Goal: Information Seeking & Learning: Check status

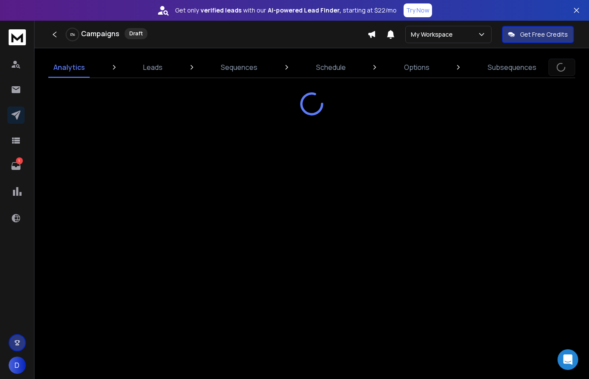
scroll to position [11, 0]
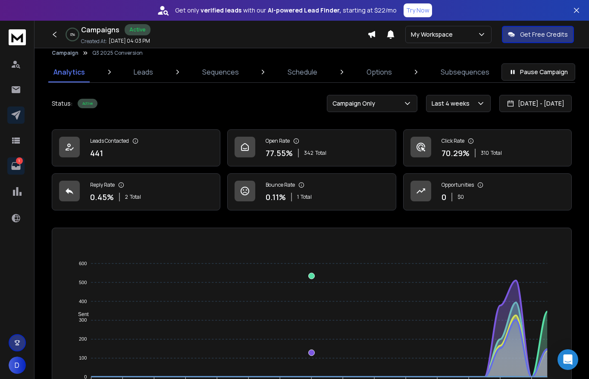
click at [23, 159] on link "1" at bounding box center [15, 165] width 17 height 17
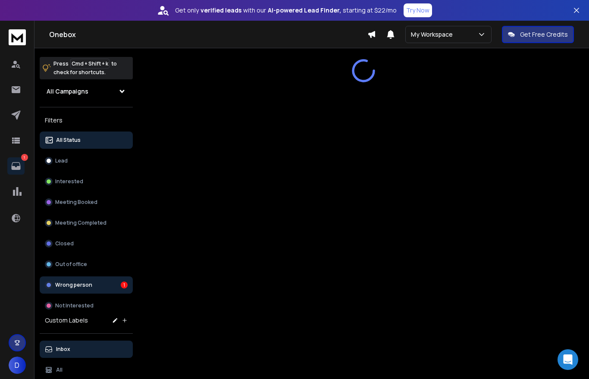
click at [80, 290] on button "Wrong person 1" at bounding box center [86, 284] width 93 height 17
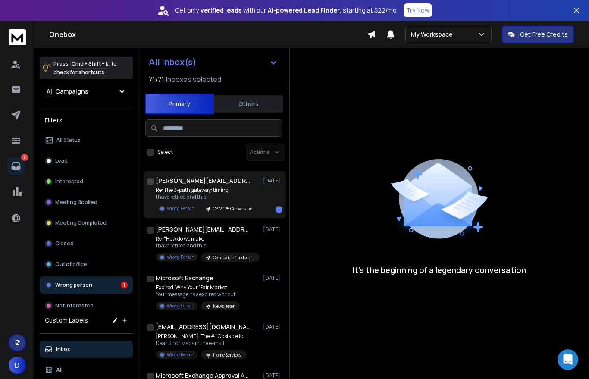
click at [184, 193] on p "Re: The 3-path gateway: timing" at bounding box center [207, 190] width 102 height 7
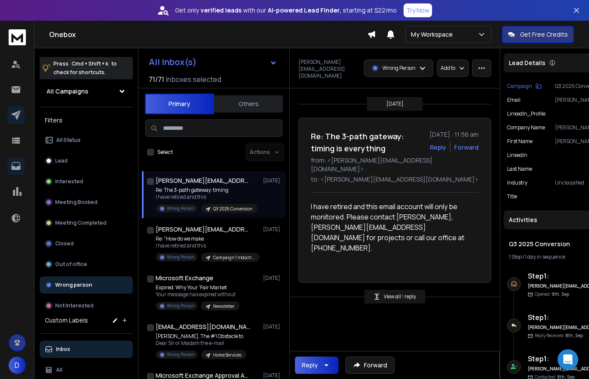
click at [19, 113] on icon at bounding box center [15, 114] width 9 height 9
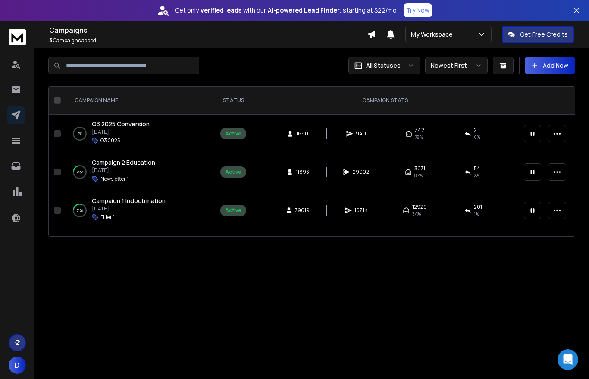
click at [142, 211] on p "[DATE]" at bounding box center [129, 208] width 74 height 7
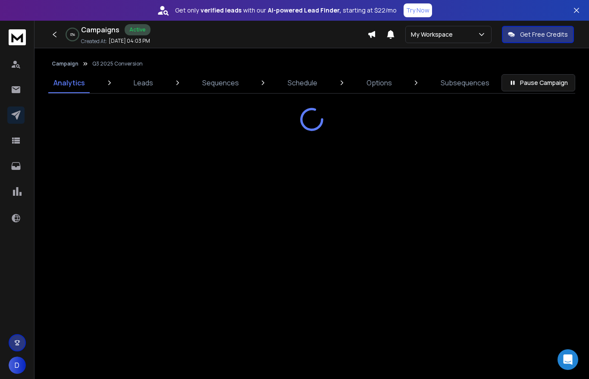
click at [577, 8] on icon at bounding box center [577, 10] width 8 height 8
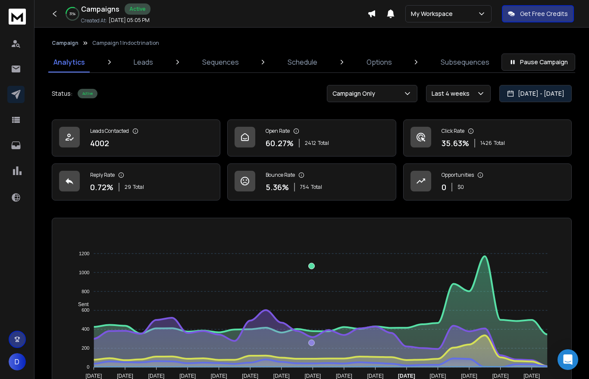
click at [520, 91] on button "[DATE] - [DATE]" at bounding box center [535, 93] width 72 height 17
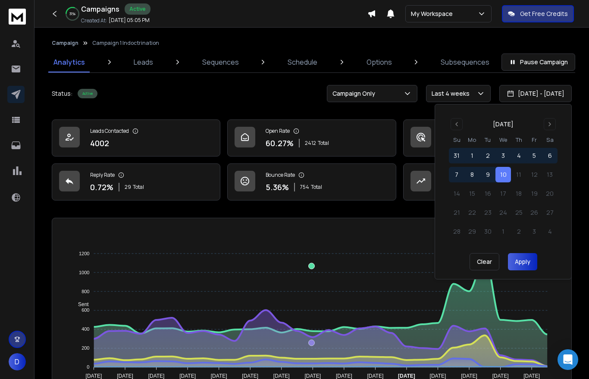
click at [550, 157] on button "6" at bounding box center [550, 156] width 16 height 16
click at [505, 176] on button "10" at bounding box center [503, 175] width 16 height 16
click at [552, 157] on button "6" at bounding box center [550, 156] width 16 height 16
click at [505, 177] on button "10" at bounding box center [503, 175] width 16 height 16
click at [552, 157] on button "6" at bounding box center [550, 156] width 16 height 16
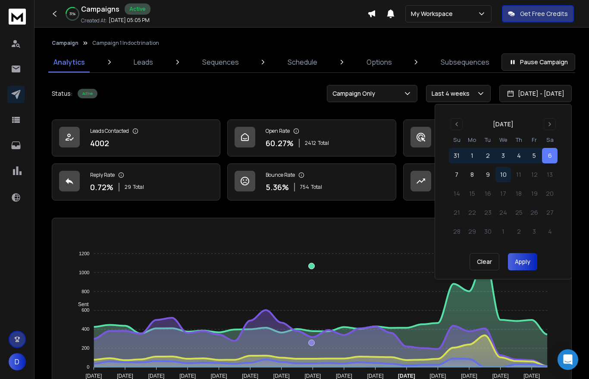
click at [505, 176] on button "10" at bounding box center [503, 175] width 16 height 16
click at [459, 179] on button "7" at bounding box center [457, 175] width 16 height 16
click at [504, 176] on button "10" at bounding box center [503, 175] width 16 height 16
click at [550, 156] on button "6" at bounding box center [550, 156] width 16 height 16
click at [503, 177] on button "10" at bounding box center [503, 175] width 16 height 16
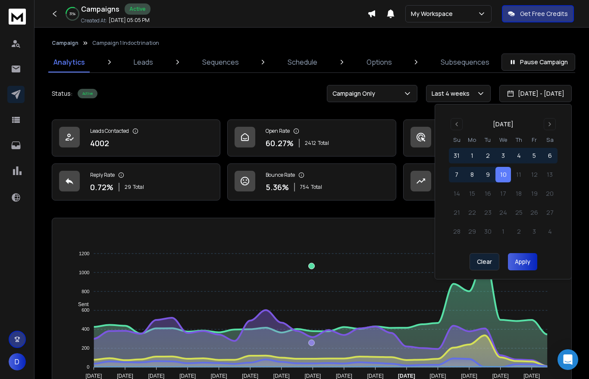
click at [480, 264] on button "Clear" at bounding box center [485, 261] width 30 height 17
click at [554, 154] on button "6" at bounding box center [550, 156] width 16 height 16
click at [524, 261] on button "Apply" at bounding box center [522, 261] width 29 height 17
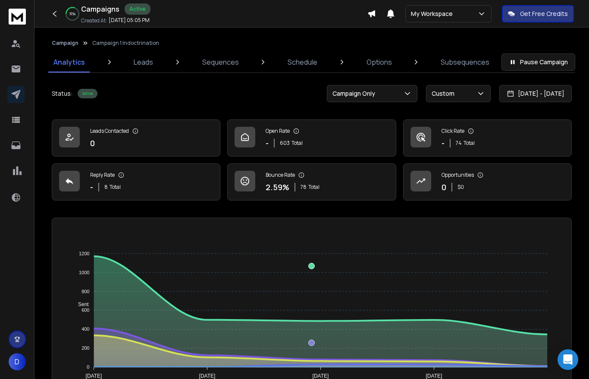
scroll to position [11, 0]
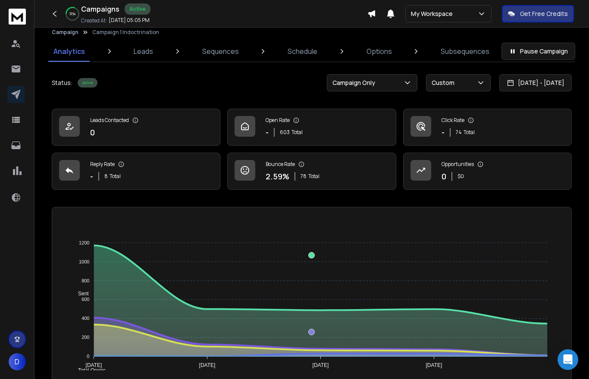
click at [382, 88] on button "Campaign Only" at bounding box center [372, 82] width 91 height 17
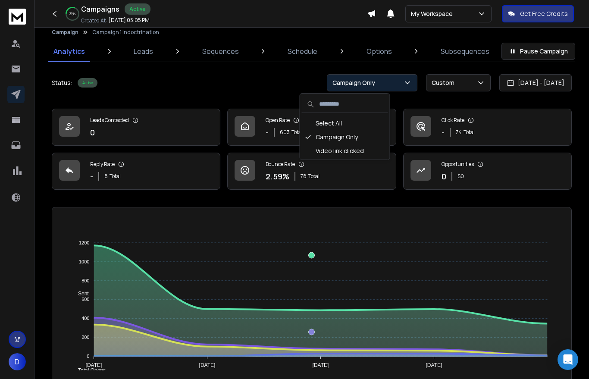
click at [403, 86] on icon at bounding box center [407, 82] width 9 height 9
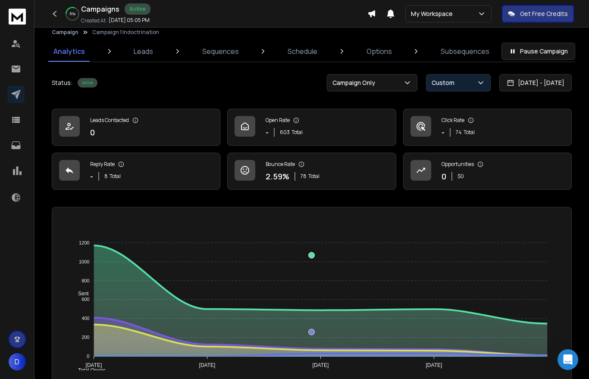
click at [446, 86] on div "Custom" at bounding box center [458, 82] width 53 height 9
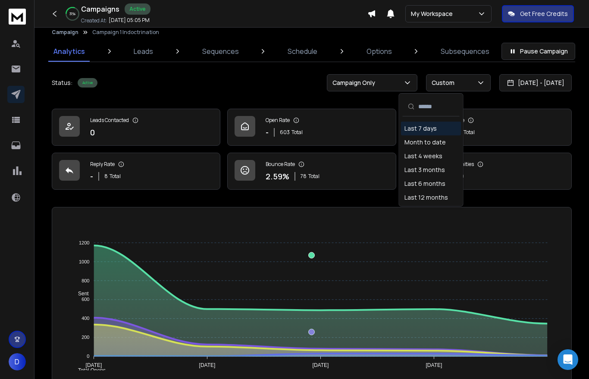
click at [439, 129] on div "Last 7 days" at bounding box center [431, 129] width 60 height 14
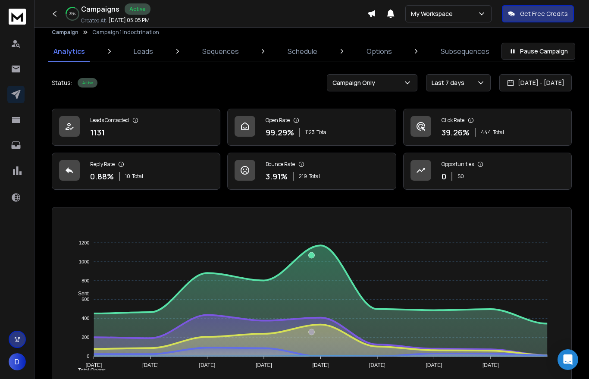
click at [71, 35] on button "Campaign" at bounding box center [65, 32] width 27 height 7
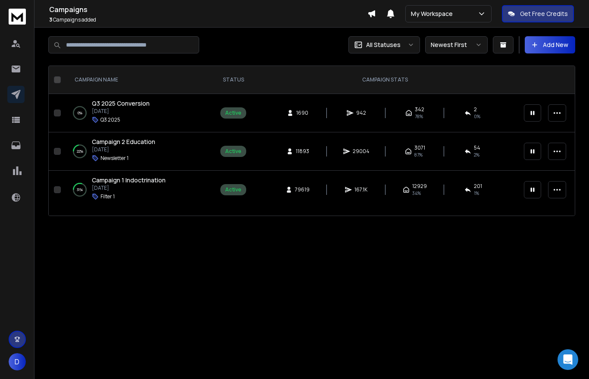
click at [119, 193] on div "Filter 1" at bounding box center [129, 196] width 74 height 7
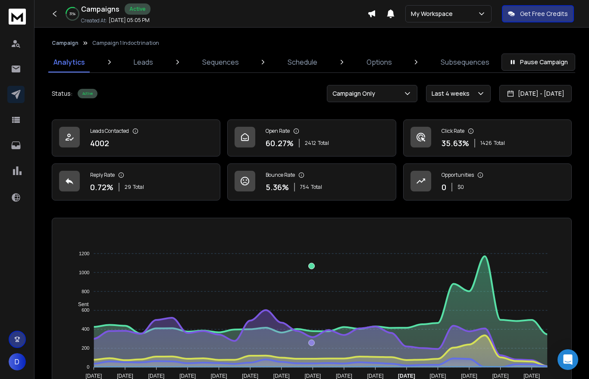
scroll to position [11, 0]
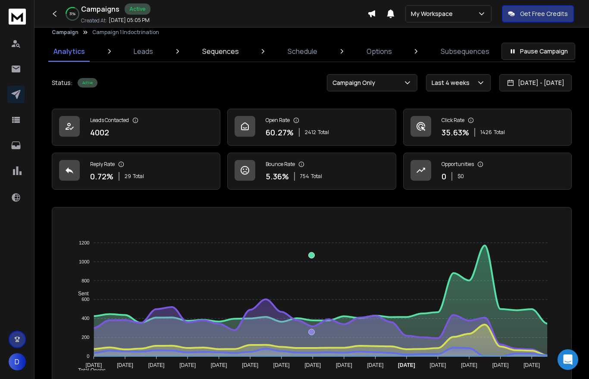
click at [220, 54] on p "Sequences" at bounding box center [220, 51] width 37 height 10
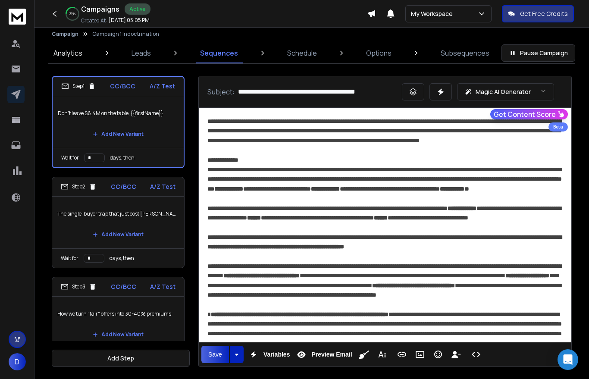
click at [80, 53] on p "Analytics" at bounding box center [67, 53] width 29 height 10
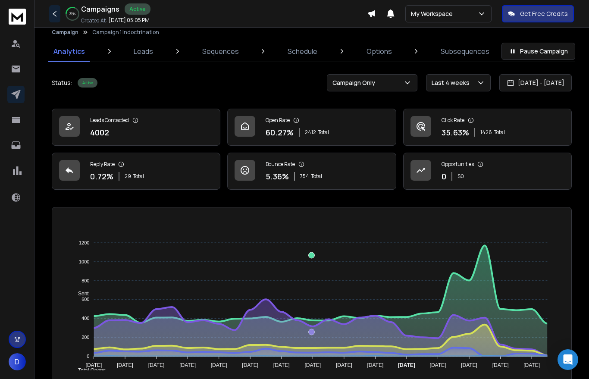
click at [59, 17] on button at bounding box center [54, 13] width 11 height 17
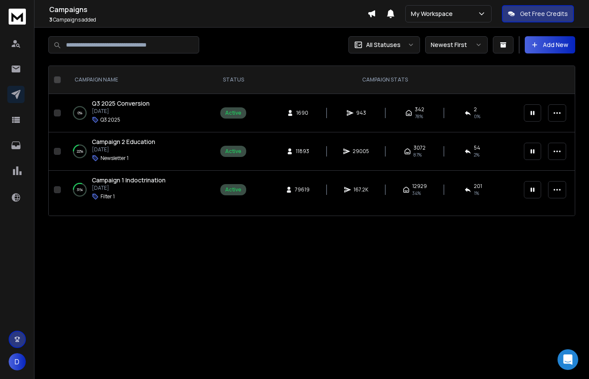
click at [135, 189] on p "[DATE]" at bounding box center [129, 188] width 74 height 7
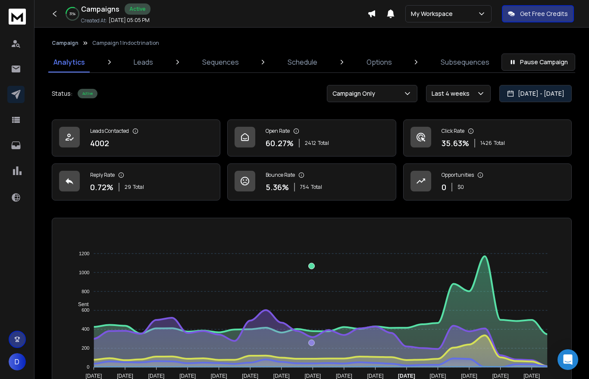
click at [508, 97] on button "[DATE] - [DATE]" at bounding box center [535, 93] width 72 height 17
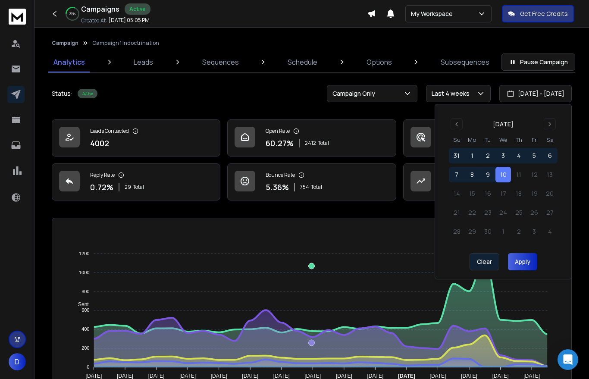
click at [483, 266] on button "Clear" at bounding box center [485, 261] width 30 height 17
click at [459, 177] on button "7" at bounding box center [457, 175] width 16 height 16
click at [524, 264] on button "Apply" at bounding box center [522, 261] width 29 height 17
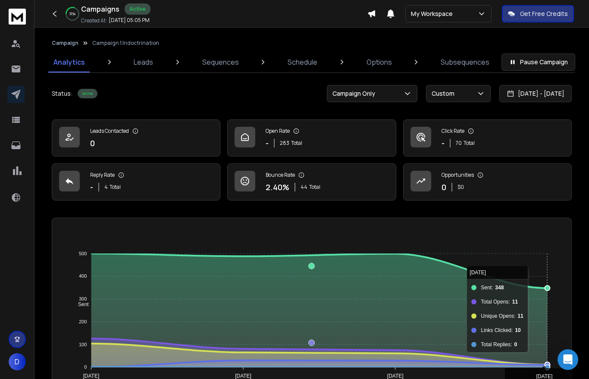
scroll to position [11, 0]
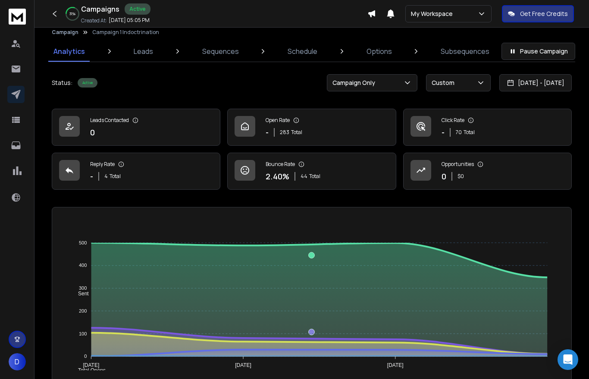
click at [65, 35] on button "Campaign" at bounding box center [65, 32] width 27 height 7
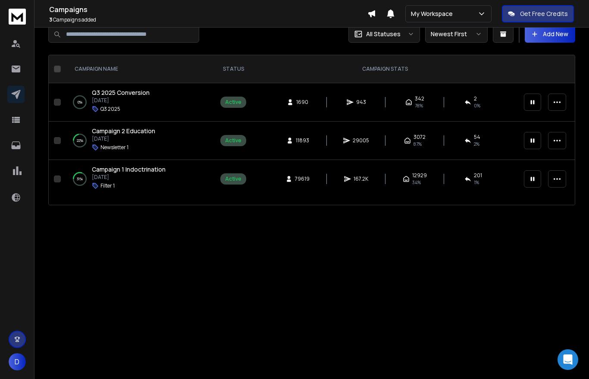
click at [122, 141] on p "[DATE]" at bounding box center [123, 138] width 63 height 7
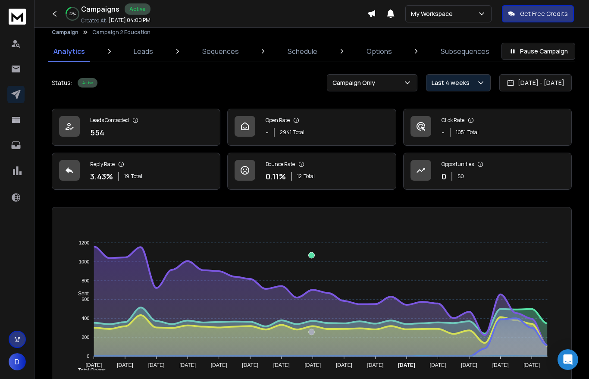
click at [444, 85] on p "Last 4 weeks" at bounding box center [452, 82] width 41 height 9
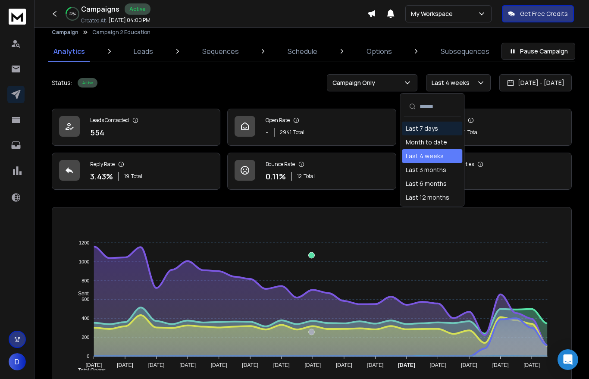
click at [436, 169] on div "Last 3 months" at bounding box center [426, 170] width 41 height 9
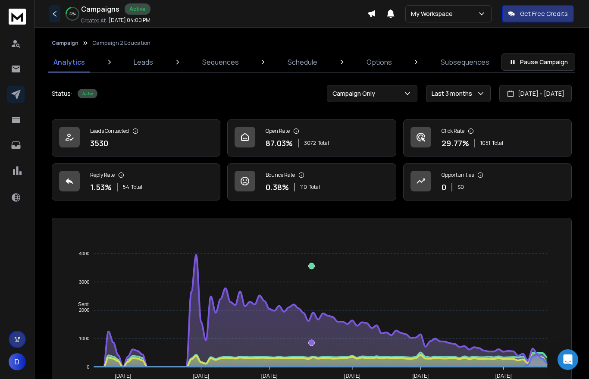
click at [55, 15] on icon at bounding box center [54, 14] width 3 height 6
